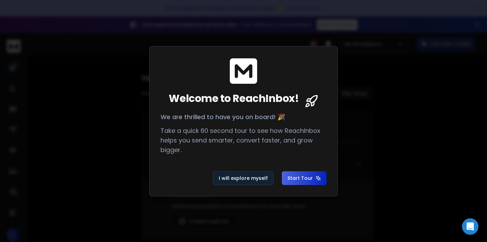
click at [265, 180] on button "I will explore myself" at bounding box center [243, 178] width 61 height 14
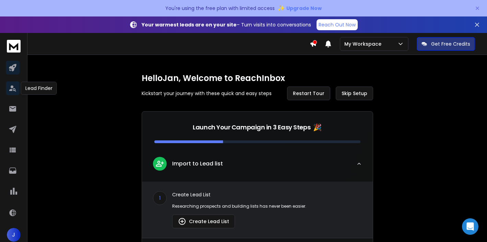
click at [17, 87] on link at bounding box center [13, 88] width 14 height 14
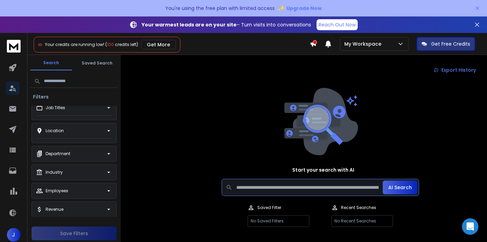
scroll to position [1, 0]
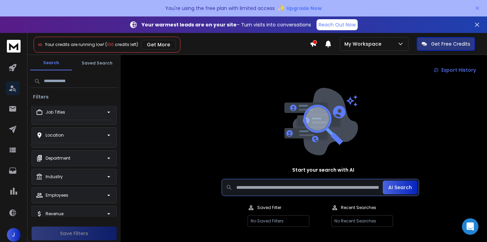
click at [90, 133] on div "Location" at bounding box center [74, 135] width 76 height 7
click at [61, 169] on div "Country" at bounding box center [54, 169] width 36 height 5
click at [56, 171] on label "Country" at bounding box center [52, 169] width 17 height 5
click at [42, 171] on button "Country" at bounding box center [38, 169] width 5 height 5
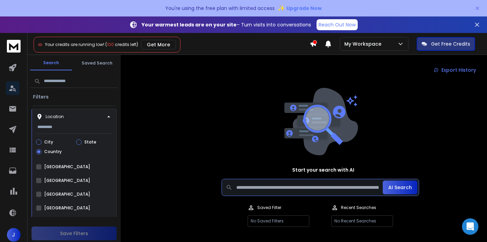
scroll to position [0, 0]
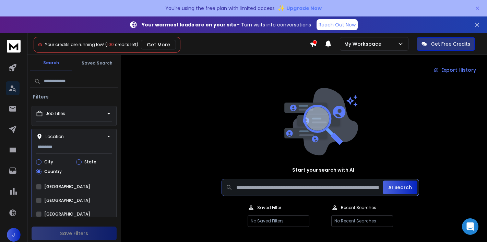
click at [71, 154] on div "Location City State Country [GEOGRAPHIC_DATA] [GEOGRAPHIC_DATA] [GEOGRAPHIC_DAT…" at bounding box center [74, 227] width 85 height 196
click at [71, 151] on input at bounding box center [74, 147] width 76 height 14
type input "***"
click at [54, 186] on label "[GEOGRAPHIC_DATA]" at bounding box center [67, 186] width 46 height 5
click at [42, 186] on button "[GEOGRAPHIC_DATA]" at bounding box center [38, 186] width 5 height 5
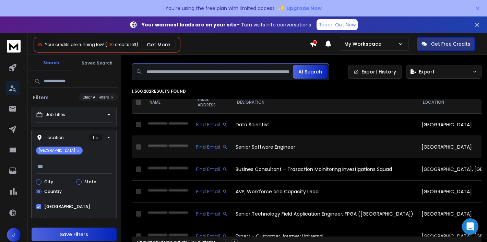
scroll to position [9, 0]
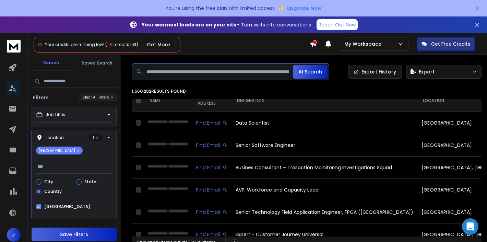
click at [107, 117] on icon at bounding box center [108, 114] width 7 height 7
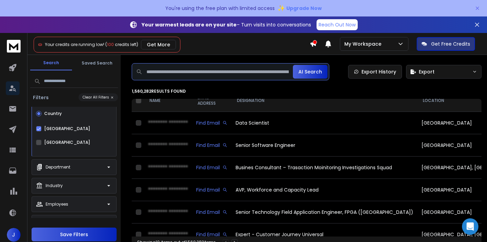
scroll to position [125, 0]
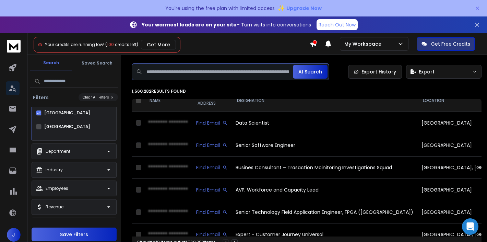
click at [88, 153] on div "Department" at bounding box center [74, 151] width 76 height 7
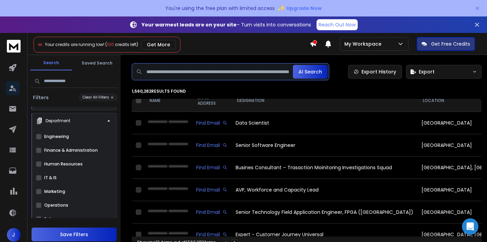
scroll to position [162, 0]
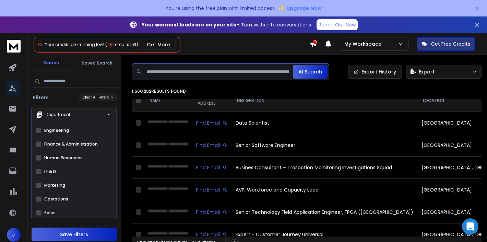
click at [38, 185] on button "Marketing" at bounding box center [38, 185] width 5 height 5
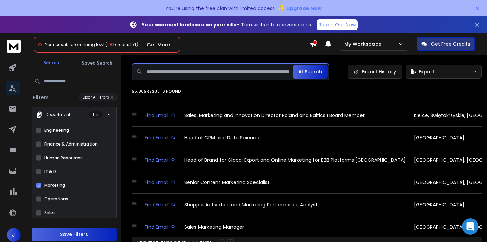
scroll to position [106, 0]
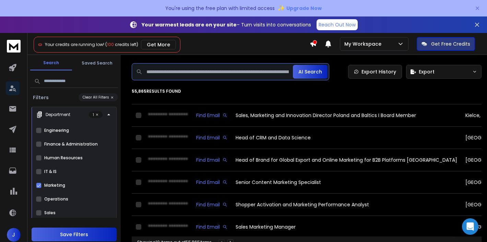
click at [55, 211] on label "Sales" at bounding box center [49, 212] width 11 height 5
click at [42, 211] on button "Sales" at bounding box center [38, 212] width 5 height 5
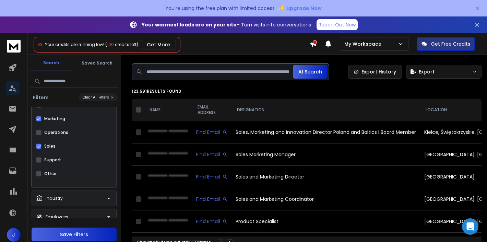
scroll to position [270, 0]
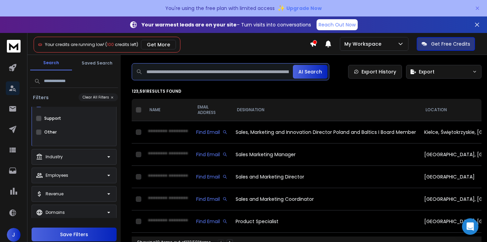
click at [105, 158] on icon at bounding box center [108, 156] width 7 height 7
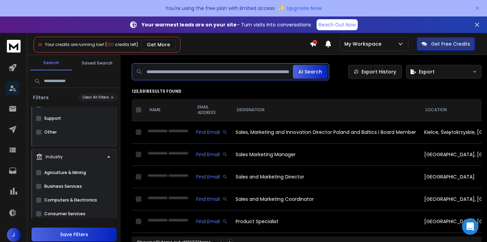
click at [105, 158] on icon at bounding box center [108, 156] width 7 height 7
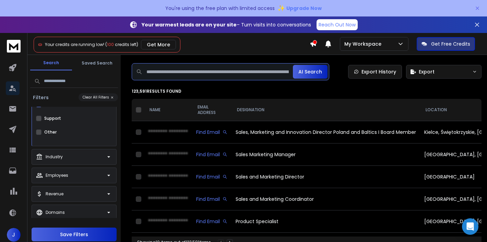
click at [105, 177] on icon at bounding box center [108, 175] width 7 height 7
click at [38, 191] on 25 "0 - 25" at bounding box center [38, 190] width 5 height 5
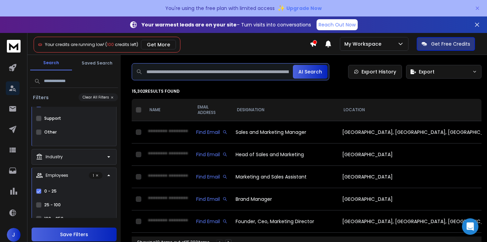
click at [38, 204] on 100 "25 - 100" at bounding box center [38, 204] width 5 height 5
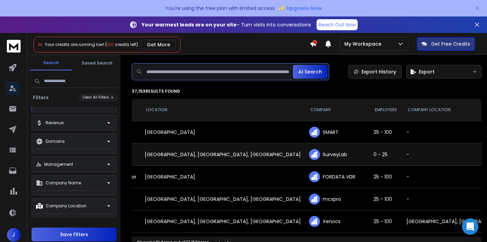
scroll to position [106, 242]
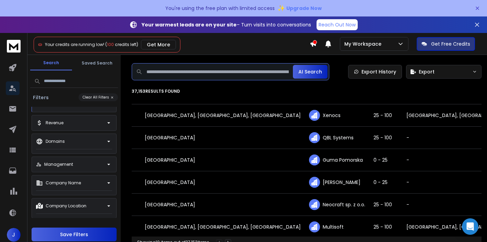
click at [479, 8] on icon "Close notification" at bounding box center [477, 7] width 5 height 5
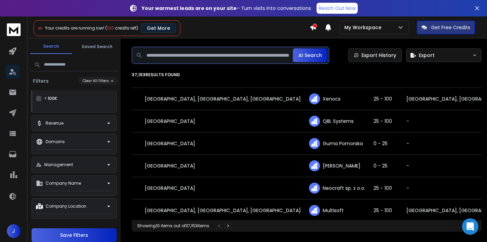
click at [160, 29] on button "Get More" at bounding box center [158, 28] width 35 height 10
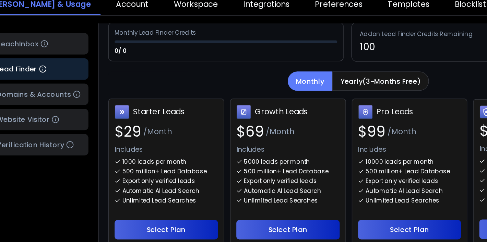
scroll to position [95, 0]
